Goal: Navigation & Orientation: Find specific page/section

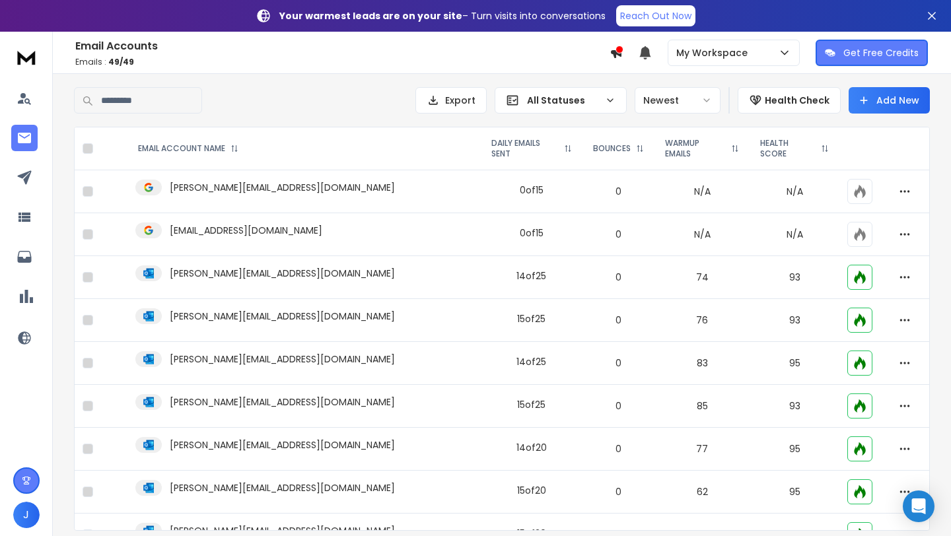
scroll to position [190, 0]
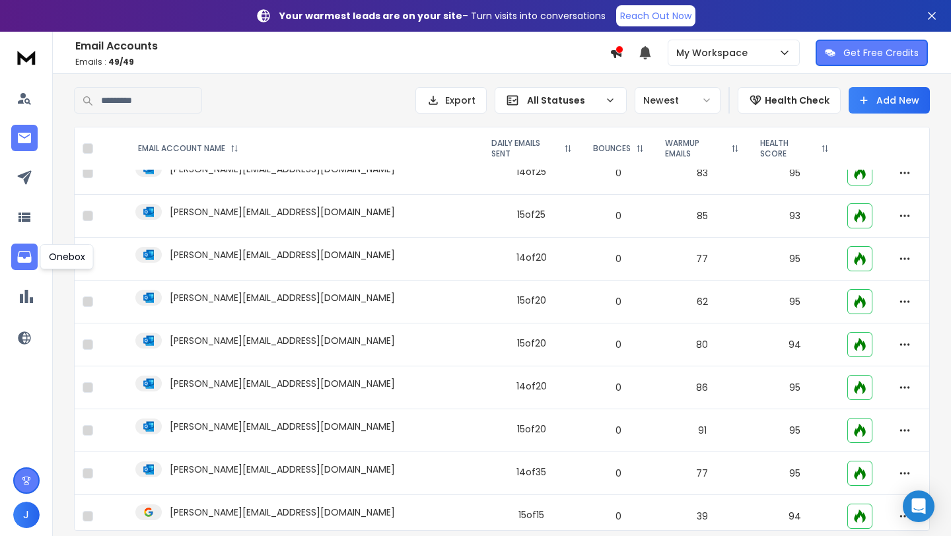
click at [25, 260] on icon at bounding box center [24, 257] width 14 height 12
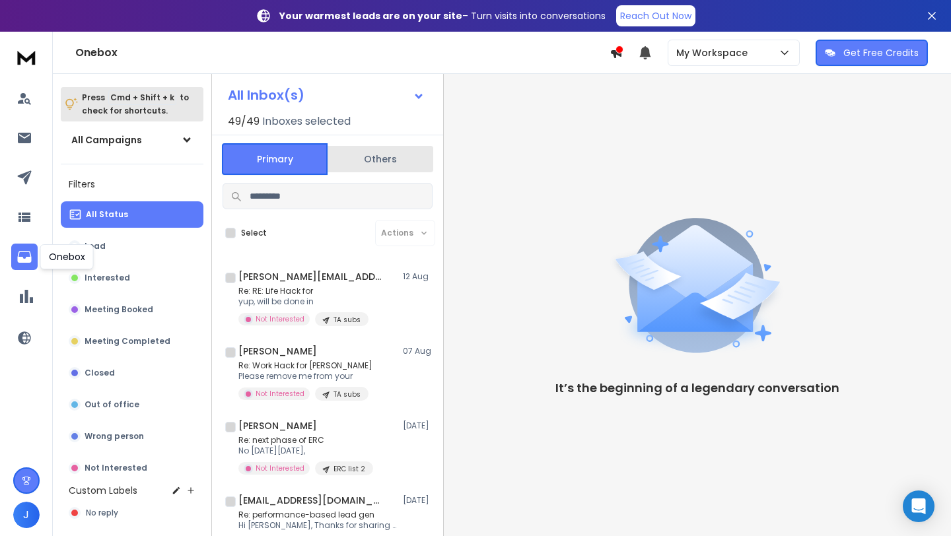
click at [27, 161] on div at bounding box center [26, 220] width 30 height 271
click at [27, 170] on icon at bounding box center [25, 178] width 16 height 16
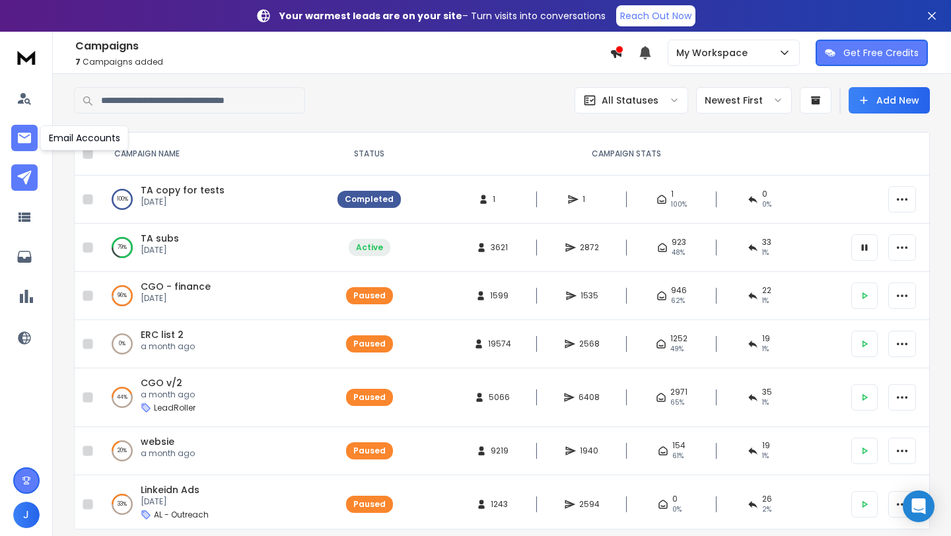
click at [28, 145] on icon at bounding box center [25, 138] width 16 height 16
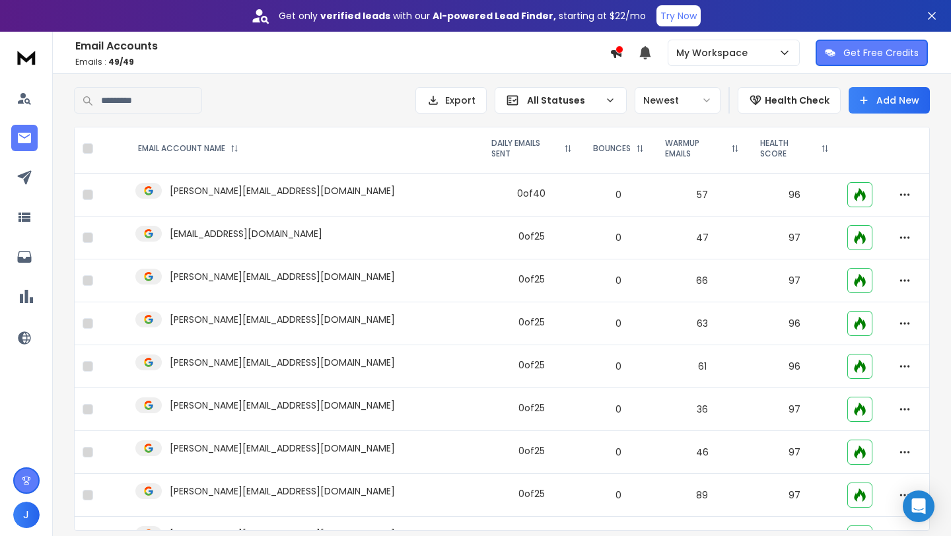
scroll to position [1753, 0]
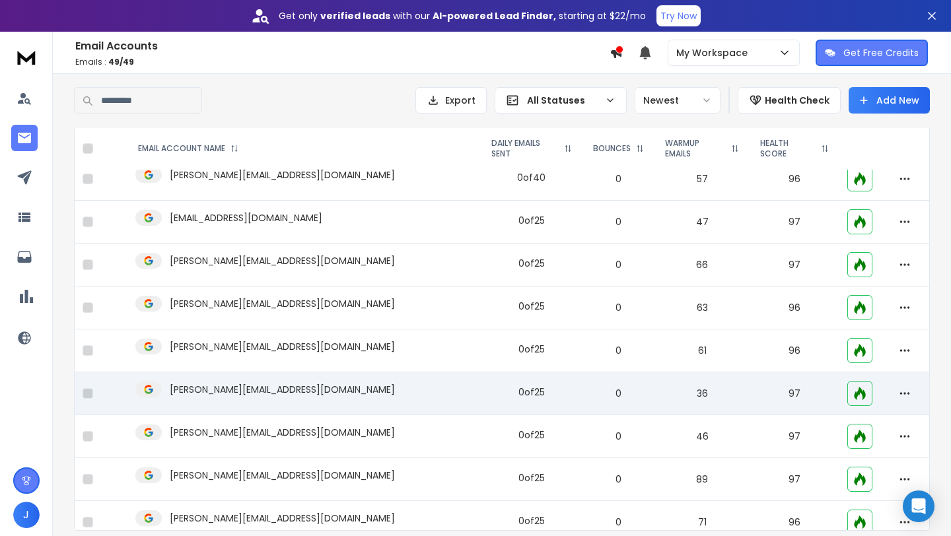
click at [331, 380] on td "[PERSON_NAME][EMAIL_ADDRESS][DOMAIN_NAME]" at bounding box center [303, 393] width 353 height 43
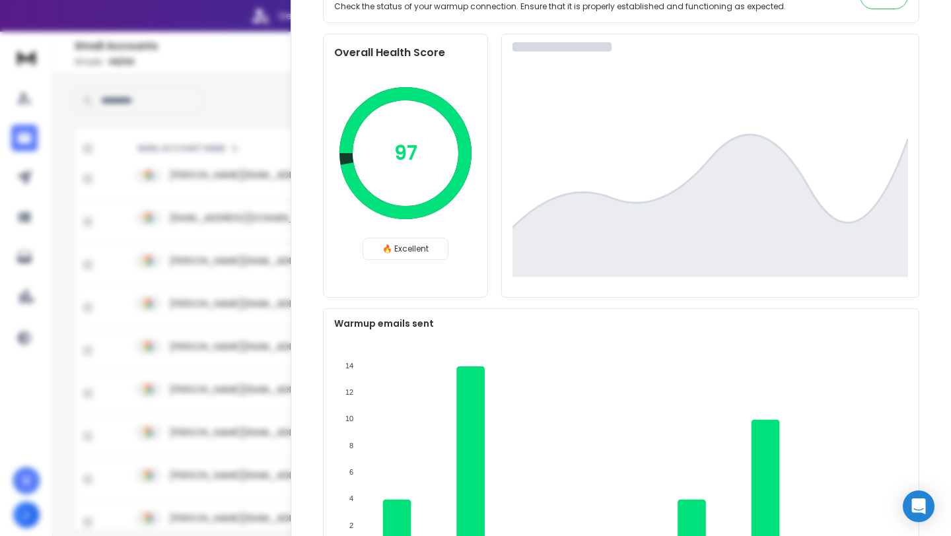
scroll to position [541, 0]
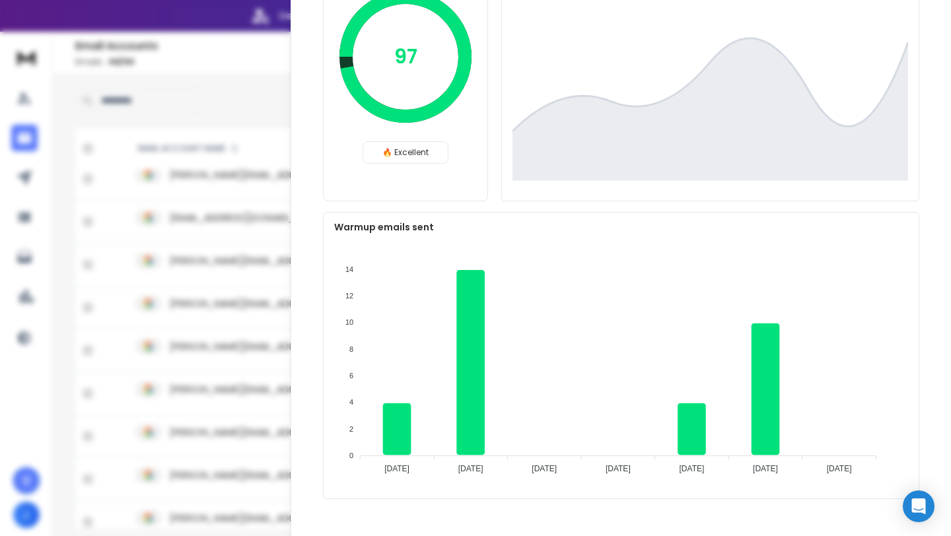
click at [129, 351] on div at bounding box center [475, 268] width 951 height 536
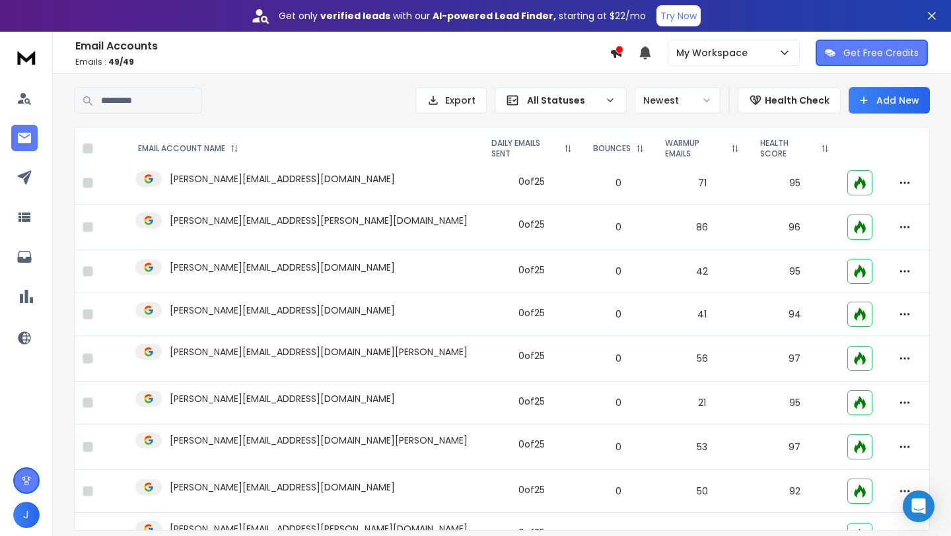
scroll to position [811, 0]
